Goal: Task Accomplishment & Management: Use online tool/utility

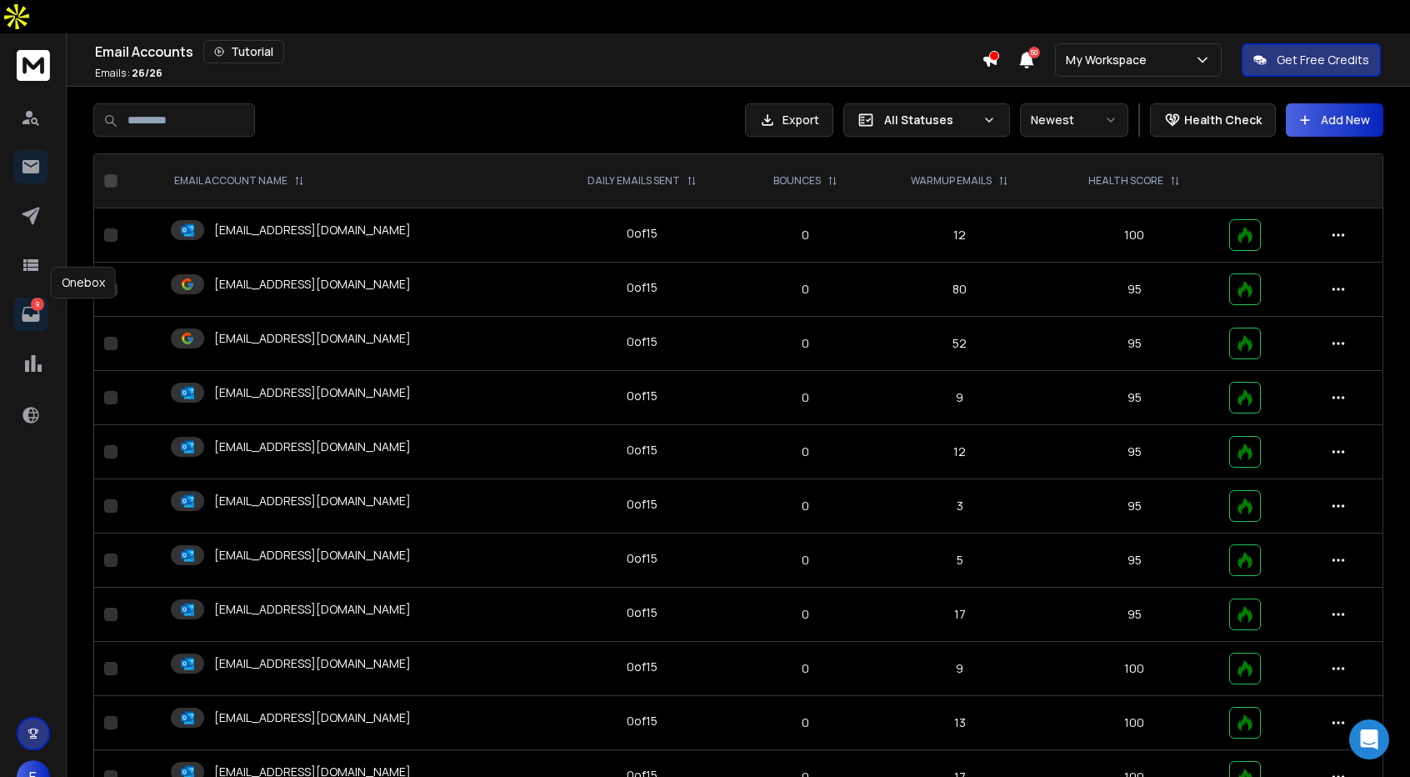
click at [21, 304] on icon at bounding box center [31, 314] width 20 height 20
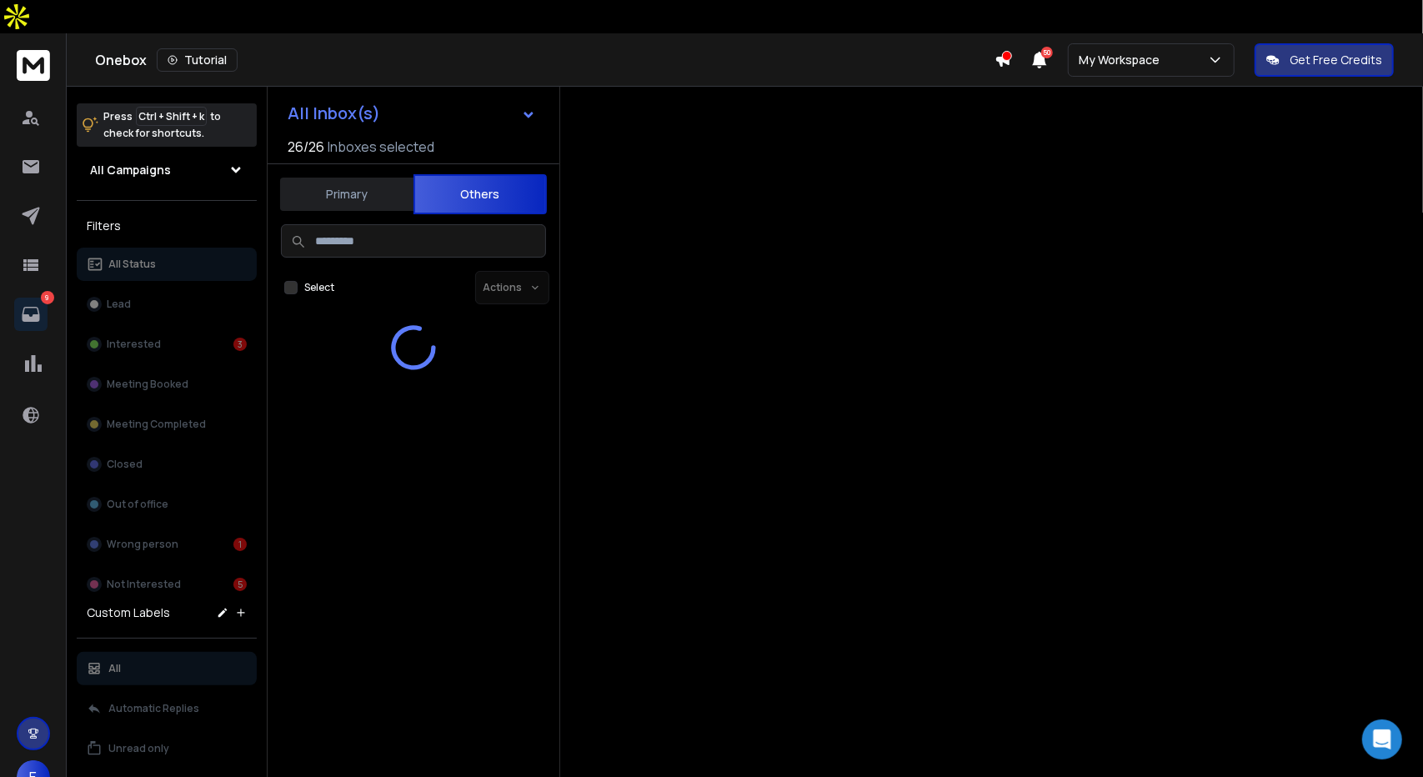
click at [465, 177] on button "Others" at bounding box center [479, 194] width 133 height 40
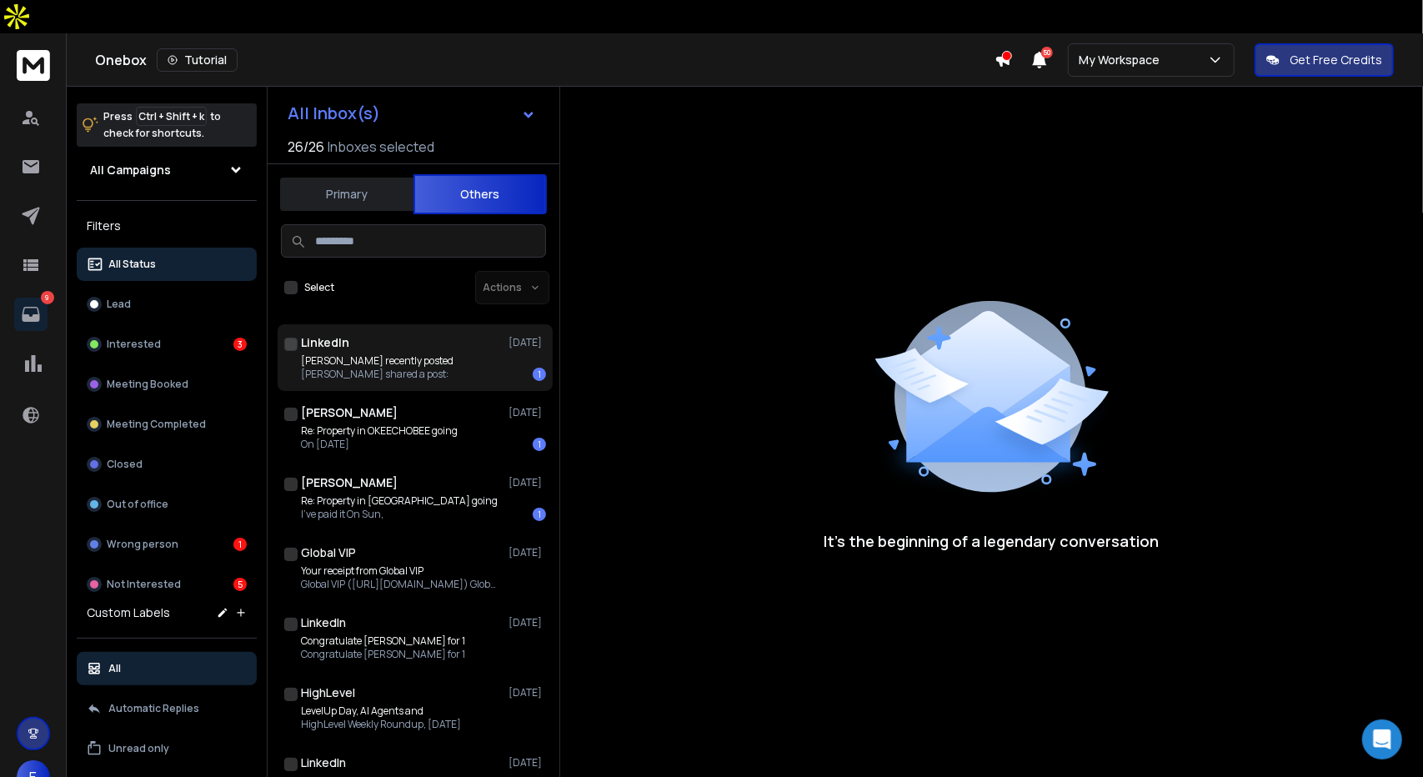
click at [448, 354] on div "[PERSON_NAME] recently posted [PERSON_NAME] shared a post: 1" at bounding box center [423, 367] width 245 height 27
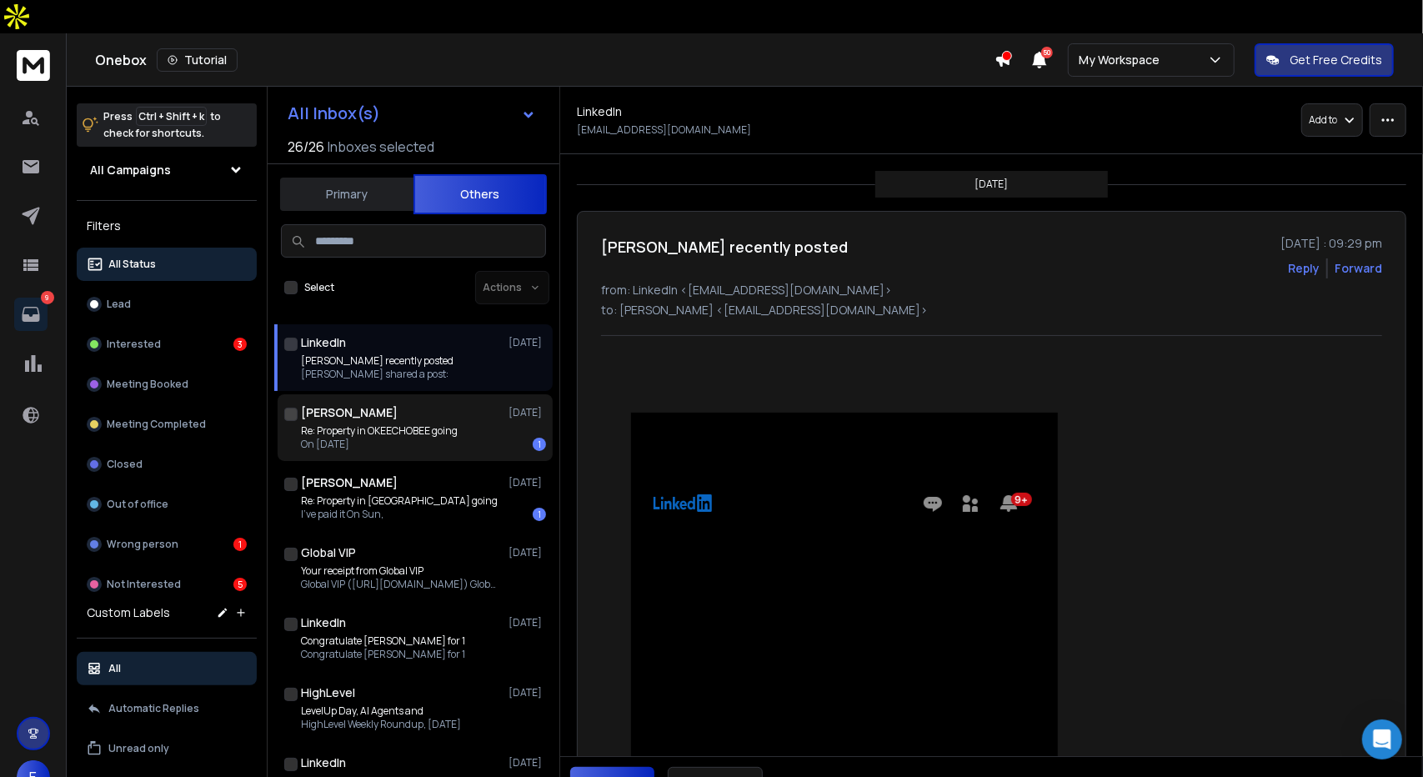
click at [438, 424] on p "Re: Property in OKEECHOBEE going" at bounding box center [379, 430] width 157 height 13
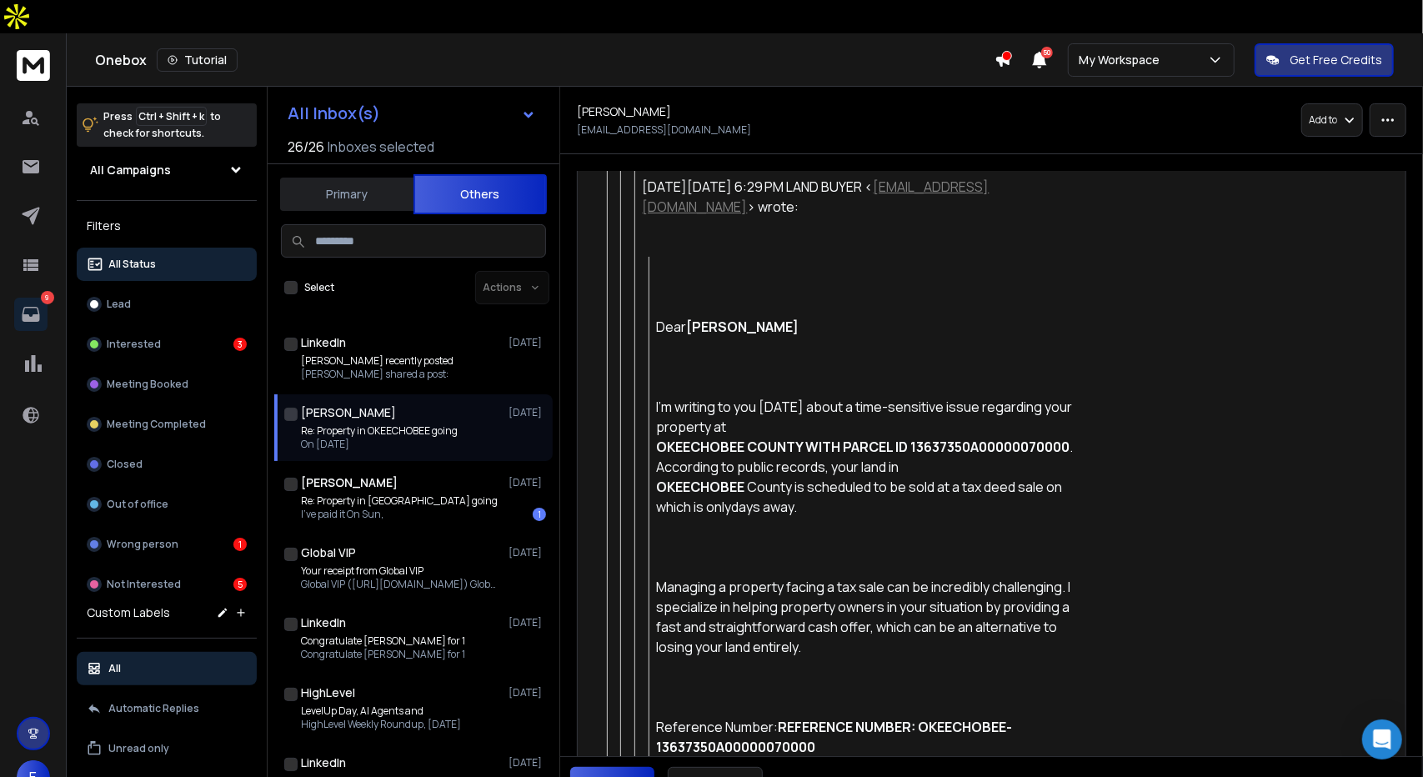
scroll to position [1213, 0]
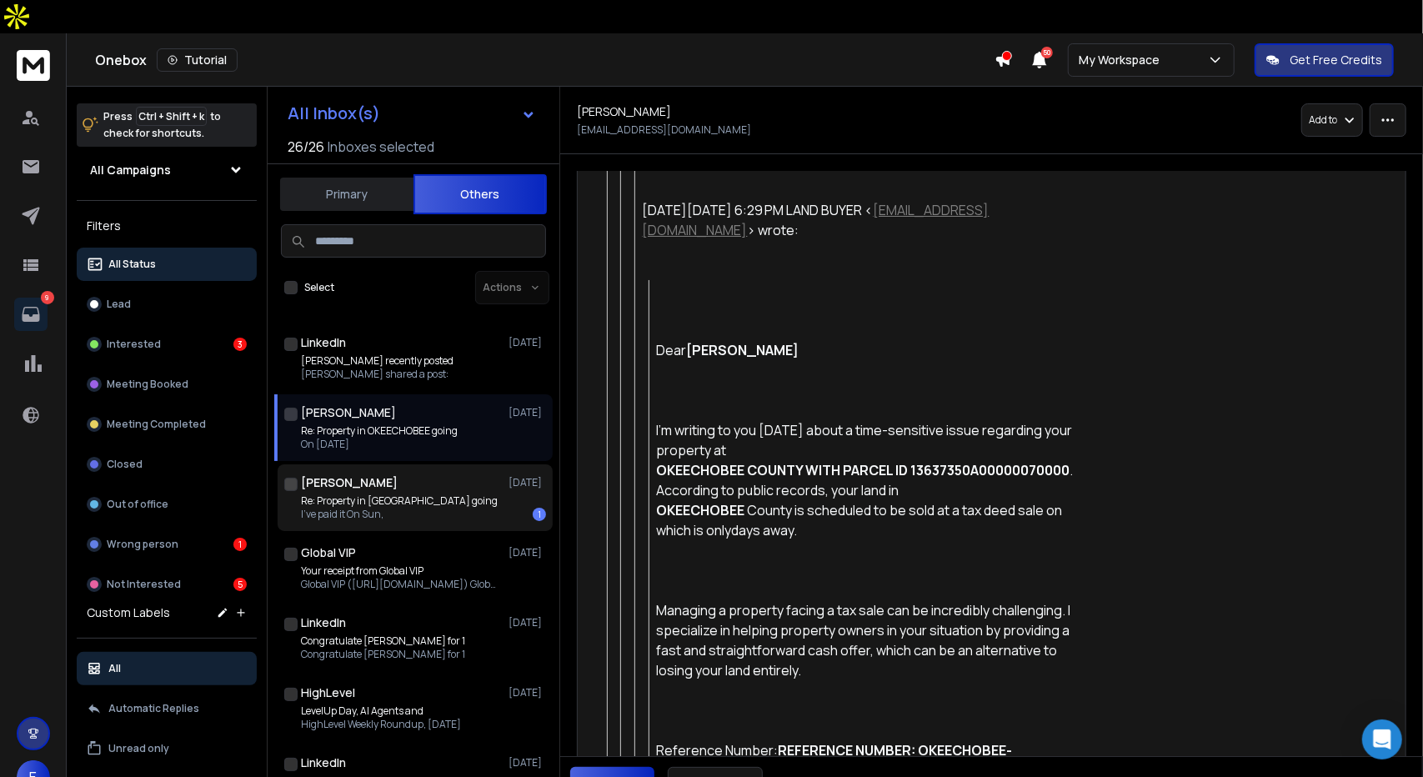
click at [476, 494] on div "Re: Property in ORANGE going I've paid it On Sun, 1" at bounding box center [423, 507] width 245 height 27
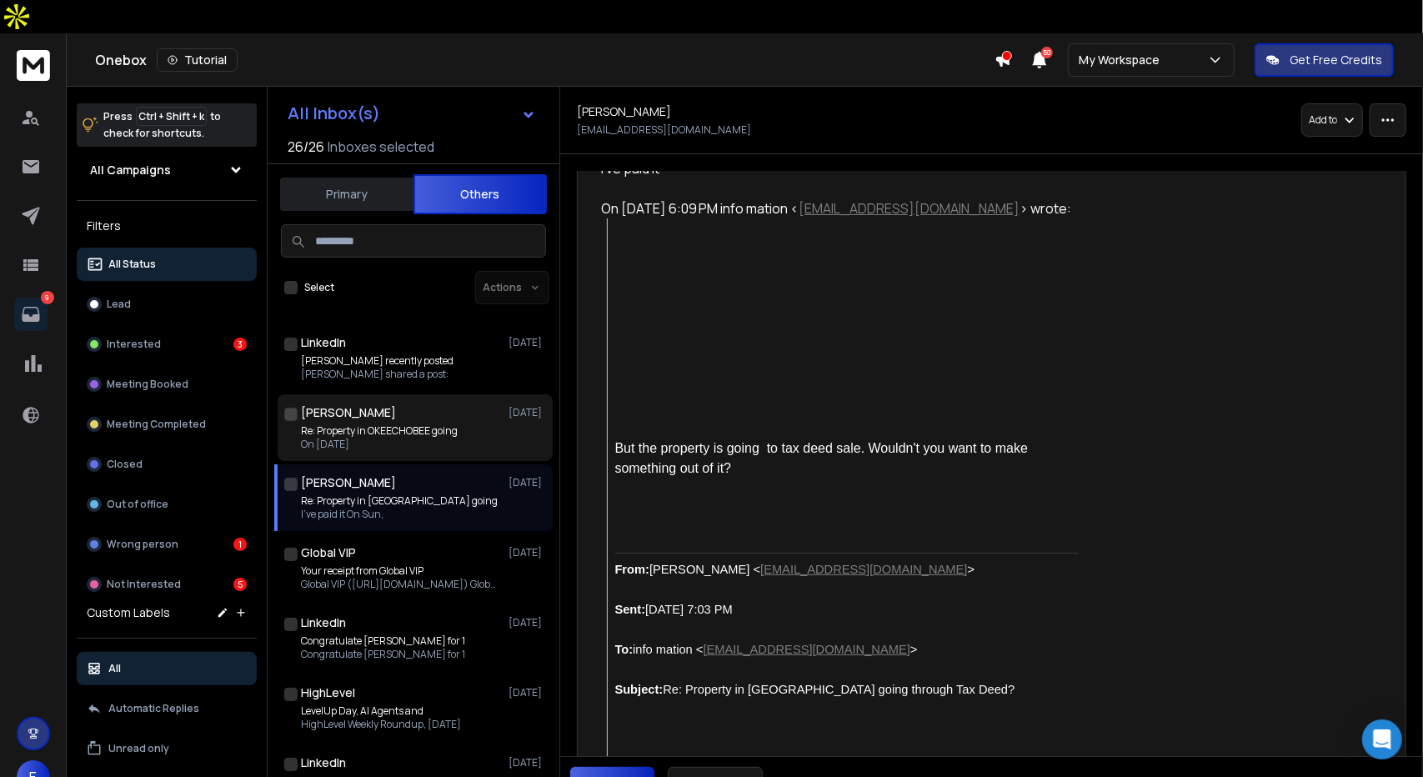
scroll to position [167, 0]
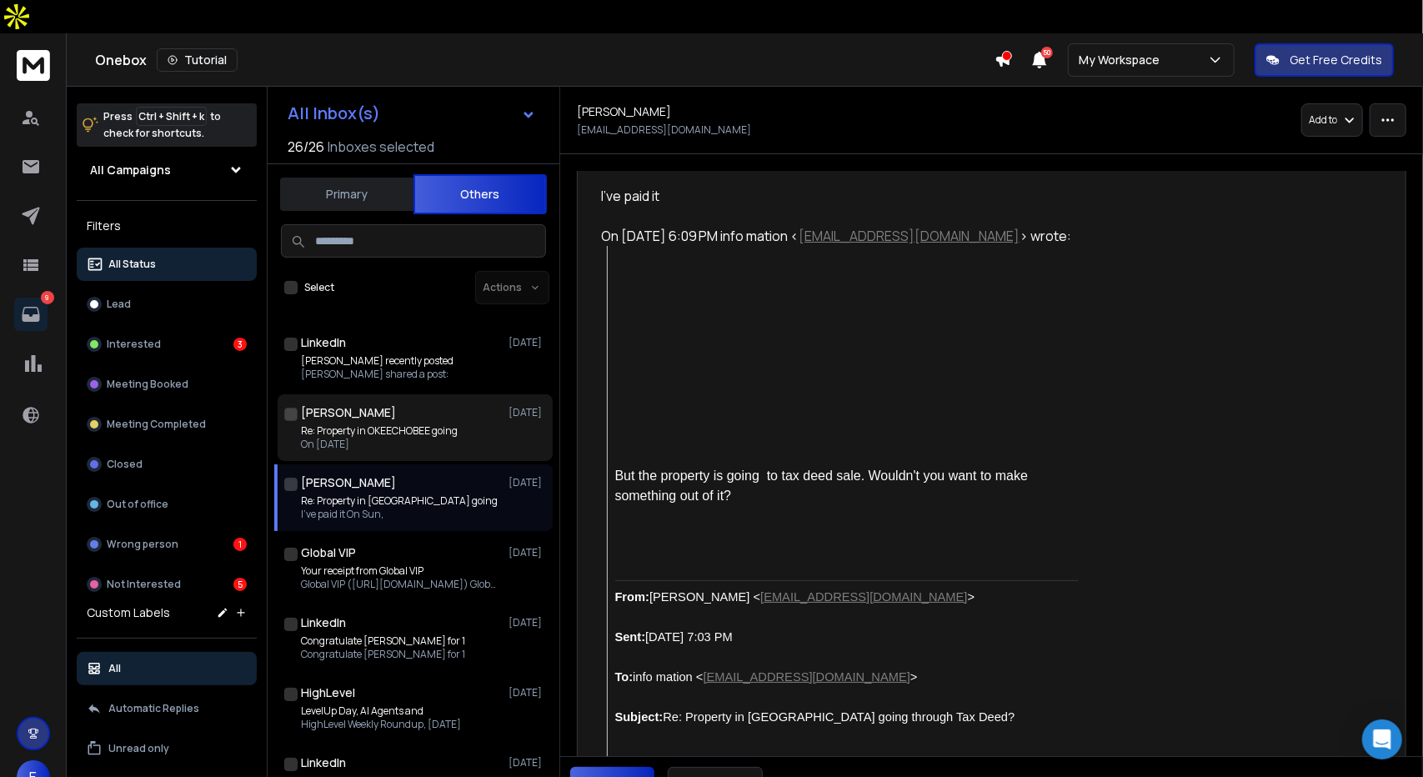
click at [462, 424] on div "Re: Property in OKEECHOBEE going On [DATE]" at bounding box center [423, 437] width 245 height 27
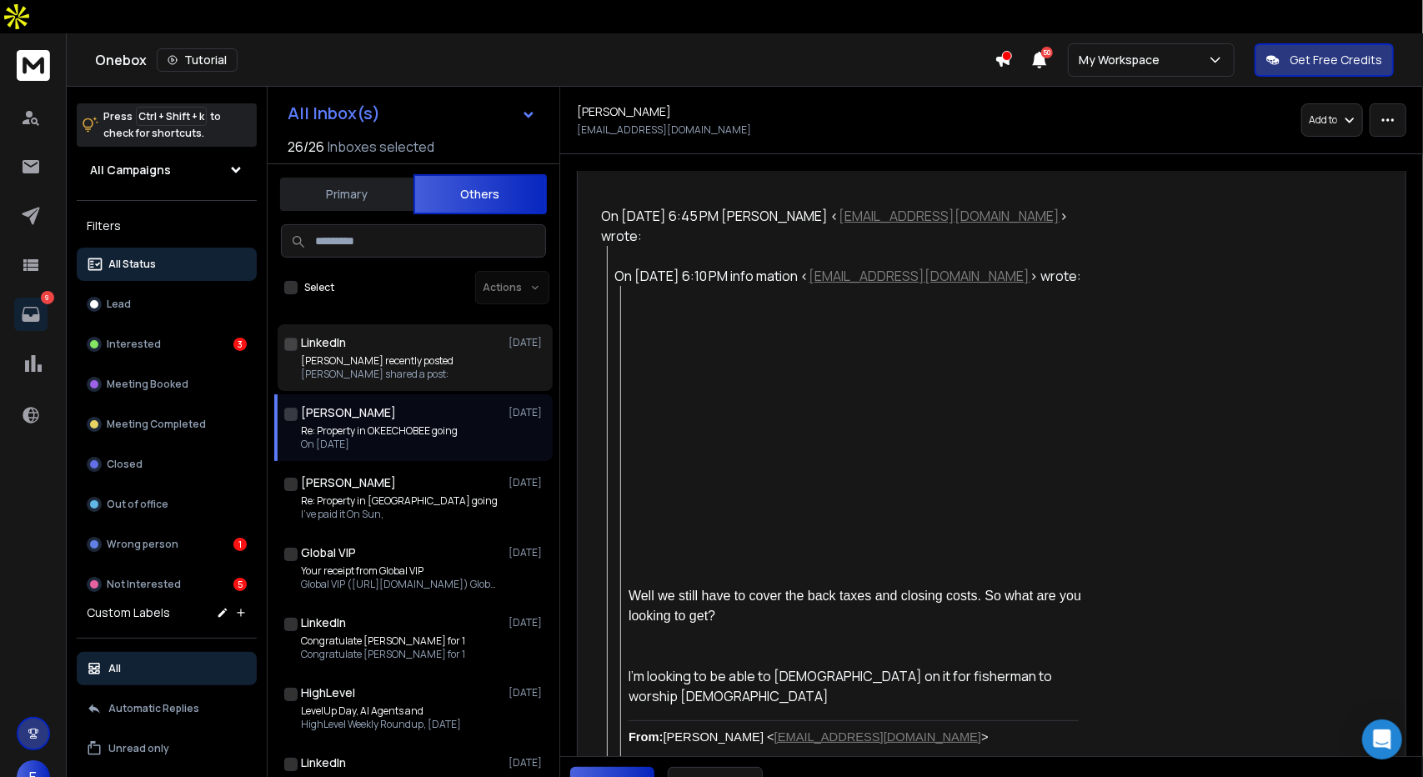
click at [463, 354] on div "[PERSON_NAME] recently posted [PERSON_NAME] shared a post:" at bounding box center [423, 367] width 245 height 27
